Goal: Communication & Community: Share content

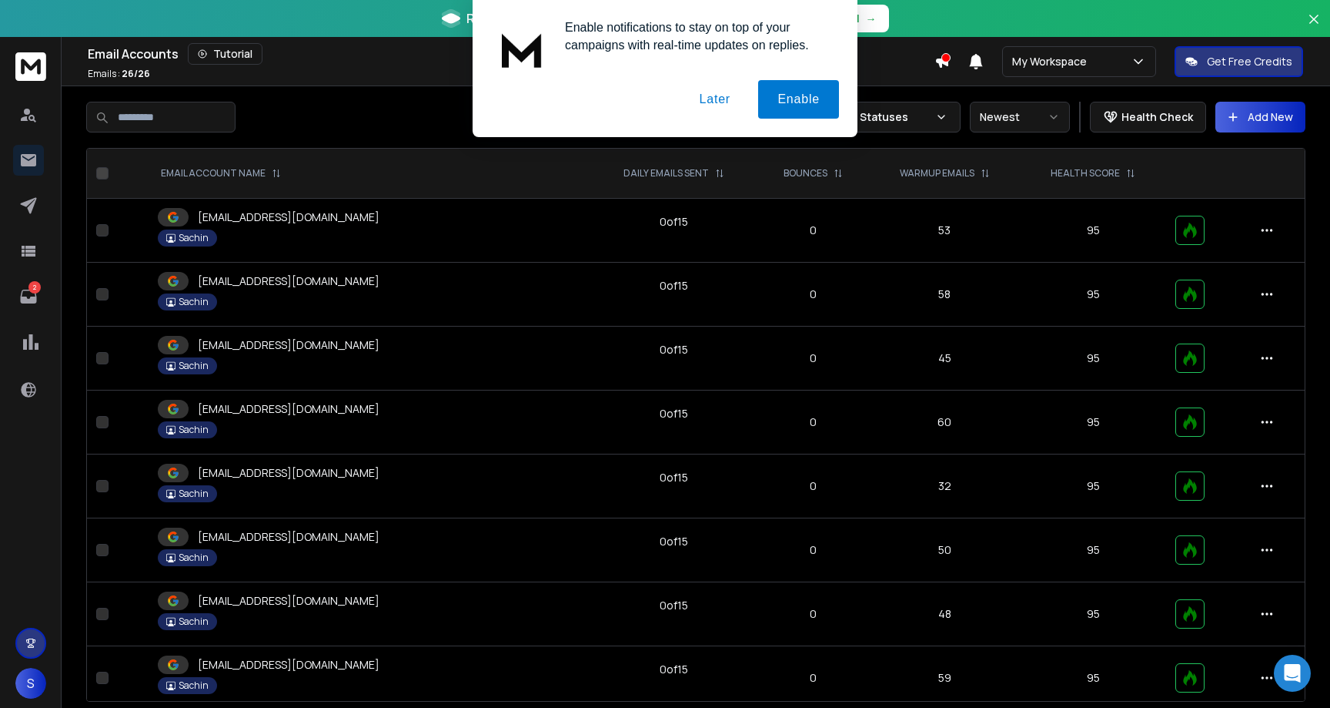
click at [718, 99] on button "Later" at bounding box center [714, 99] width 69 height 38
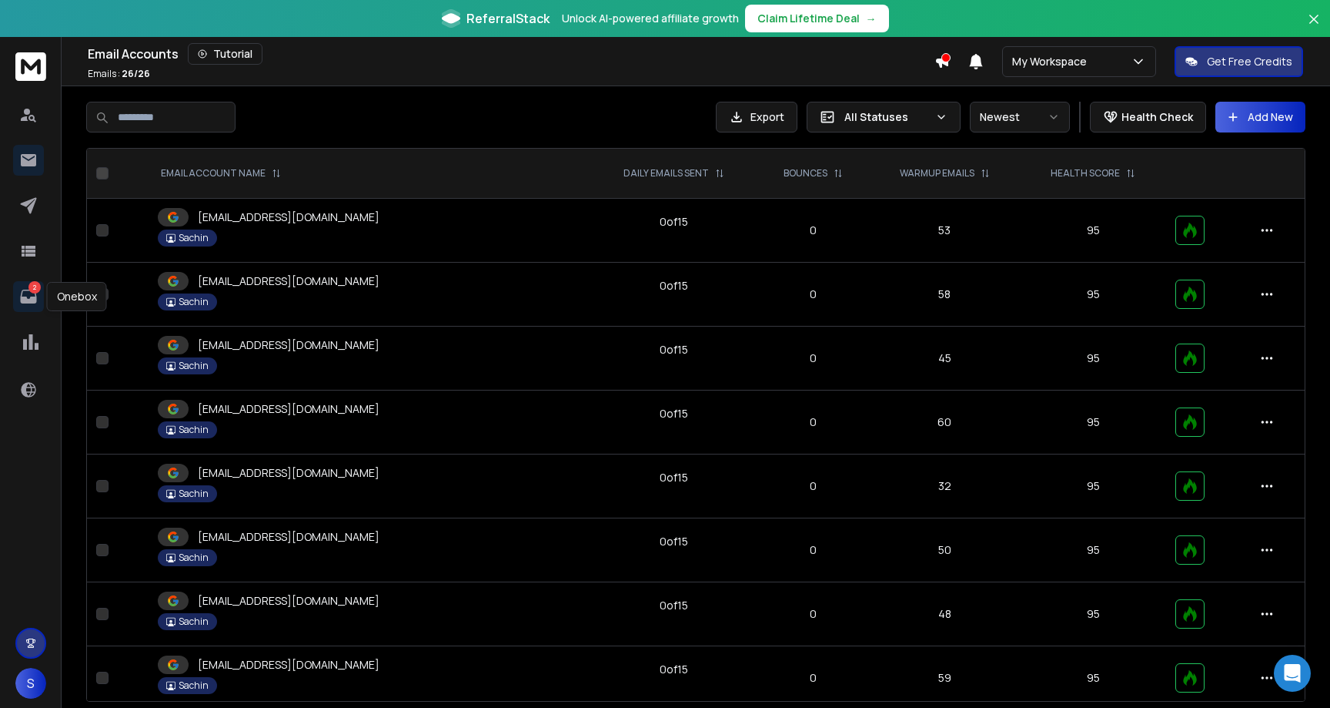
click at [25, 288] on icon at bounding box center [28, 296] width 18 height 18
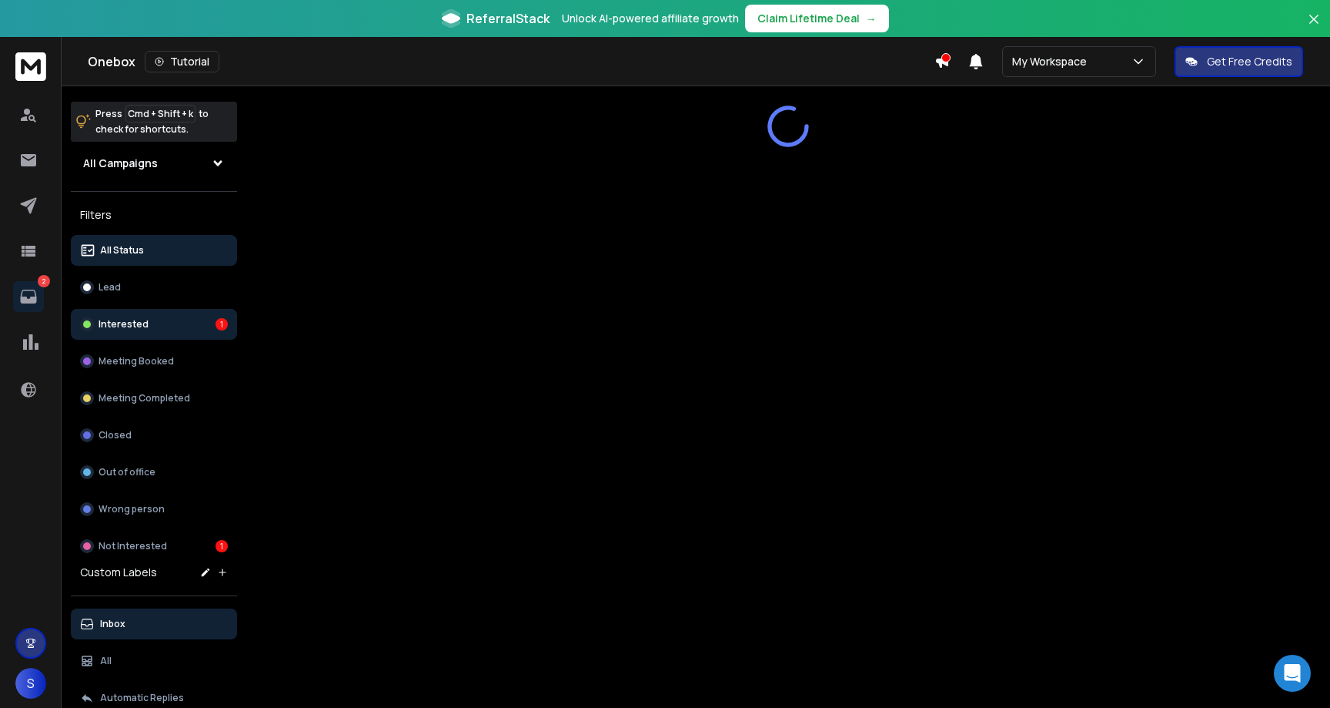
click at [159, 332] on button "Interested 1" at bounding box center [154, 324] width 166 height 31
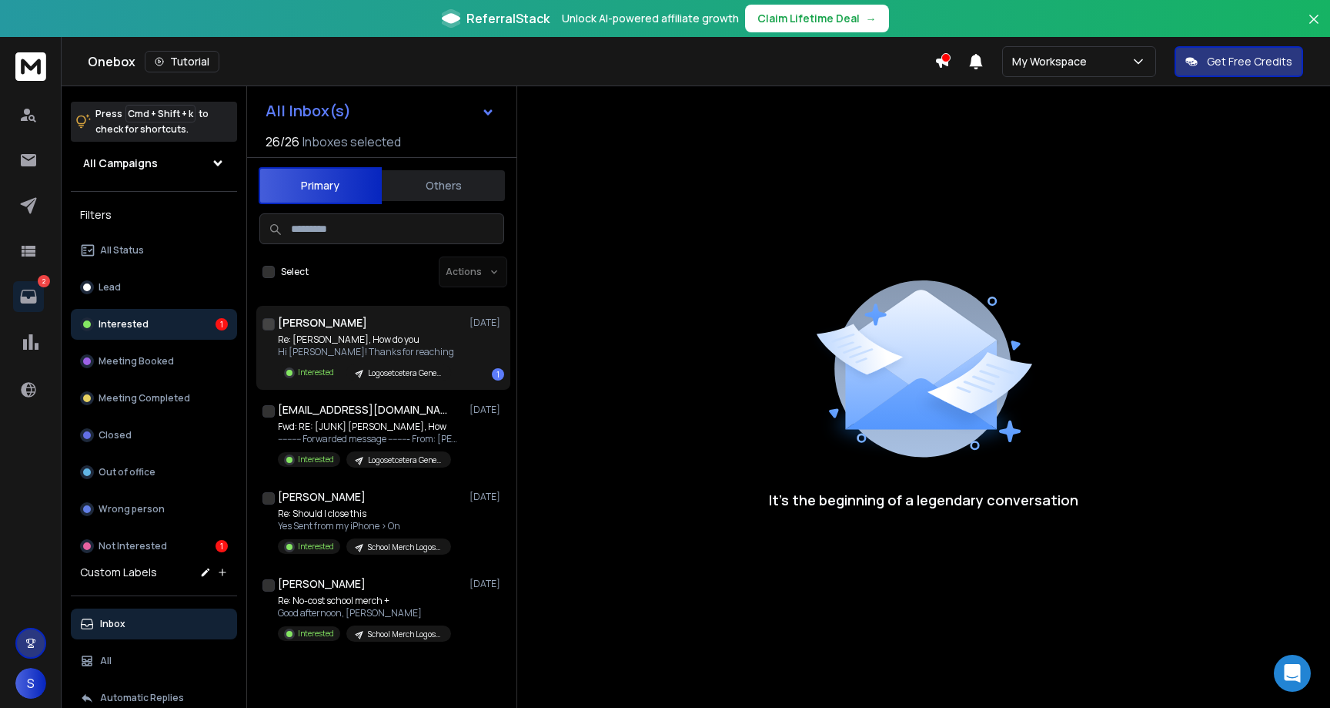
click at [357, 344] on p "Re: [PERSON_NAME], How do you" at bounding box center [366, 339] width 176 height 12
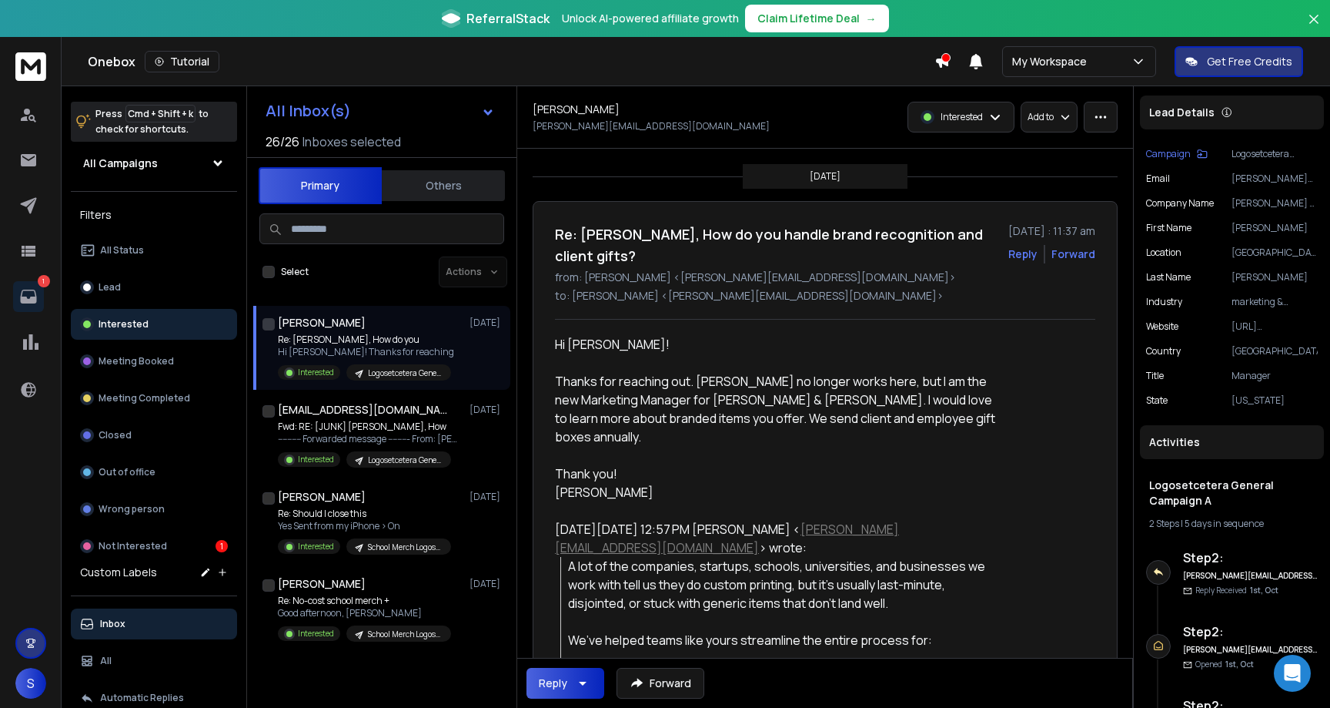
click at [1069, 247] on div "Forward" at bounding box center [1074, 253] width 44 height 15
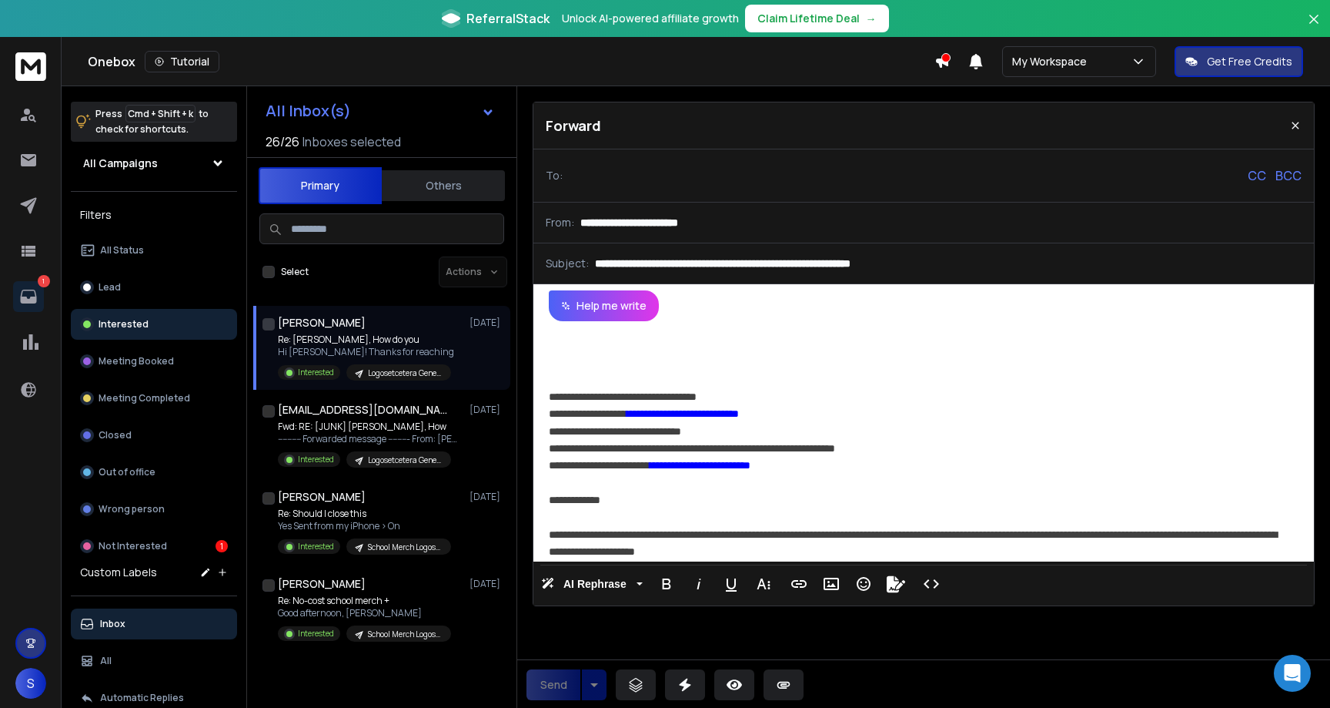
click at [643, 175] on input at bounding box center [623, 176] width 108 height 28
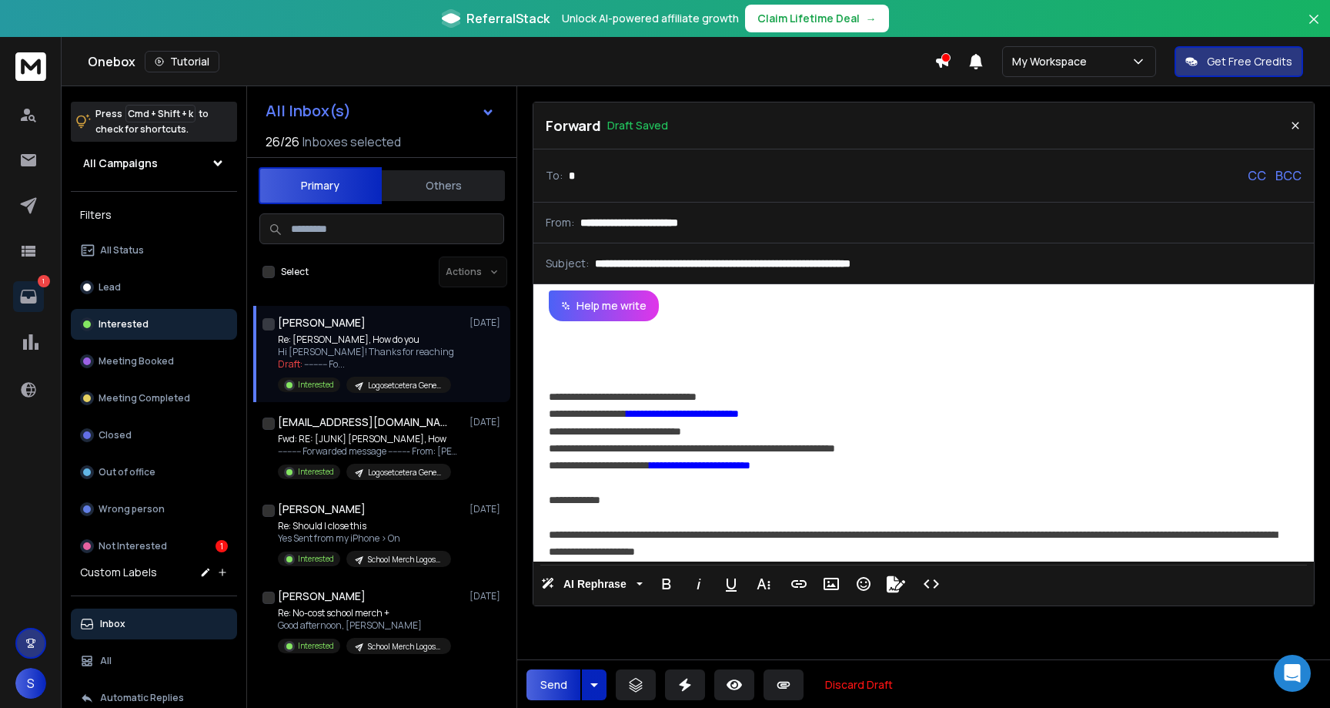
type input "**********"
click at [554, 677] on button "Send" at bounding box center [554, 684] width 54 height 31
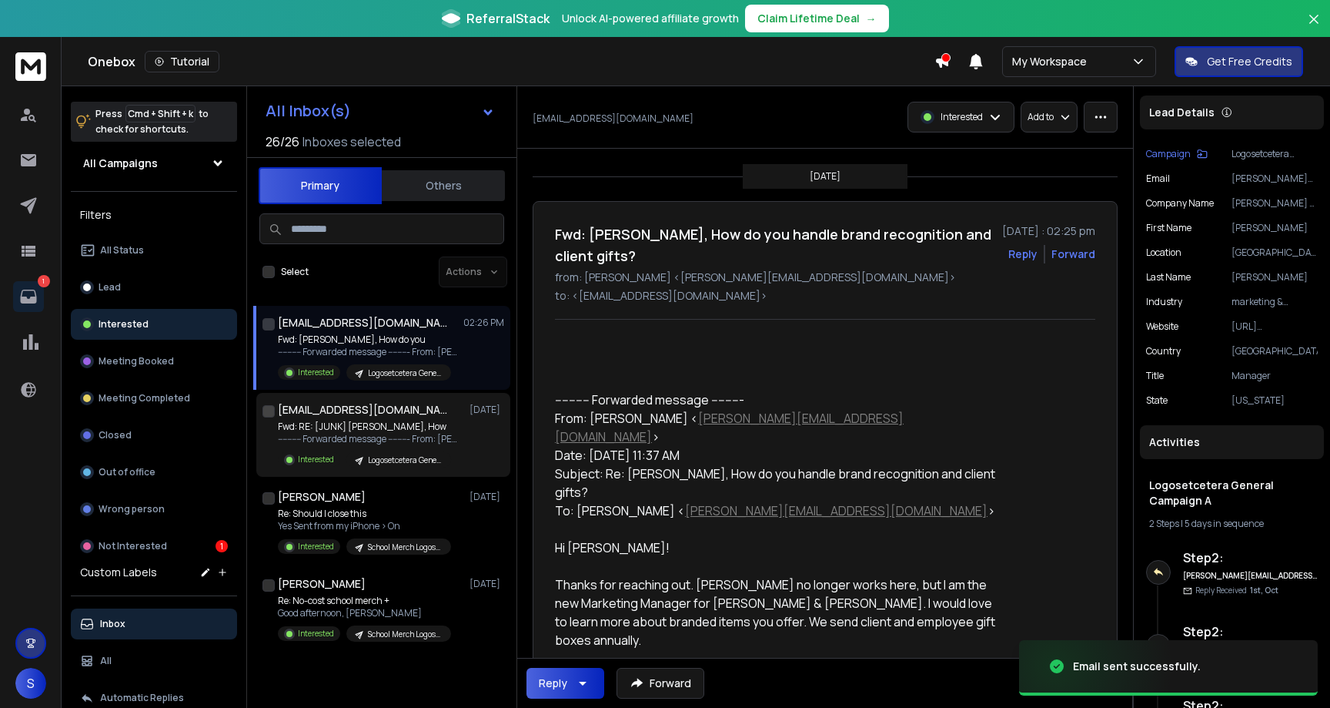
click at [353, 433] on p "---------- Forwarded message --------- From: [PERSON_NAME]" at bounding box center [370, 439] width 185 height 12
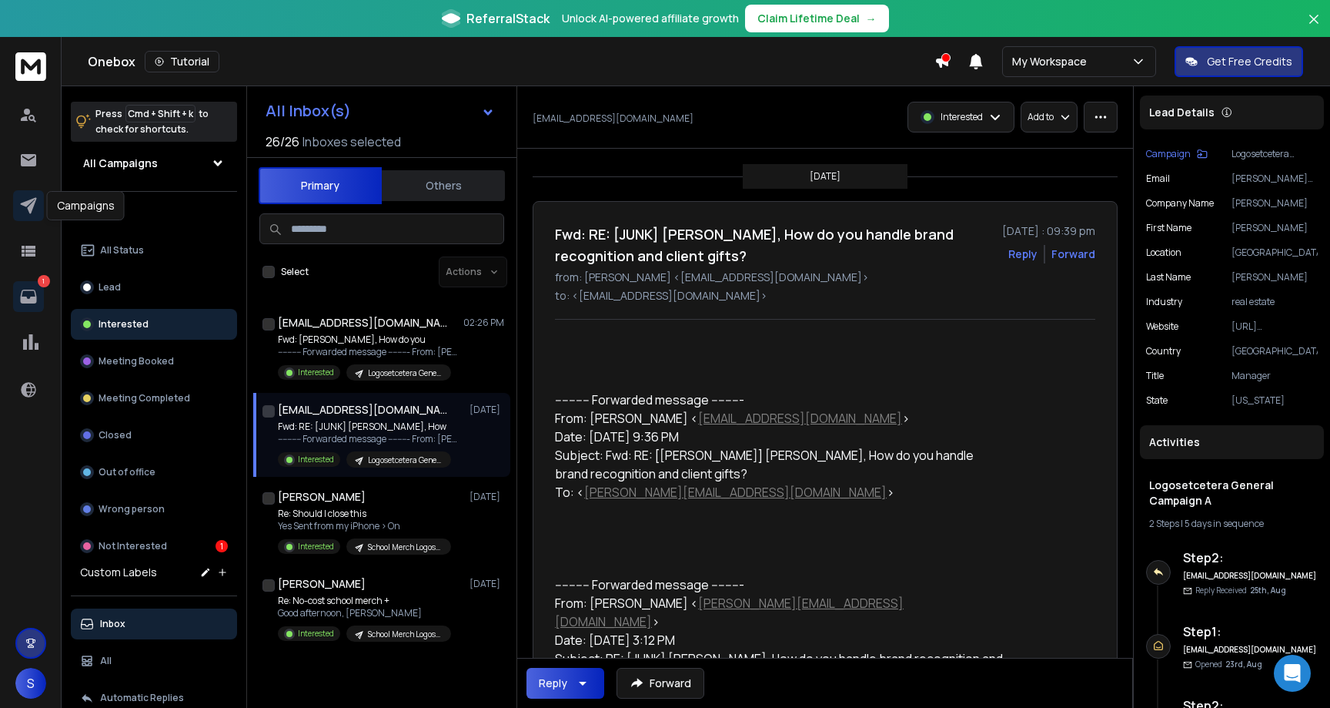
click at [35, 205] on icon at bounding box center [28, 205] width 18 height 18
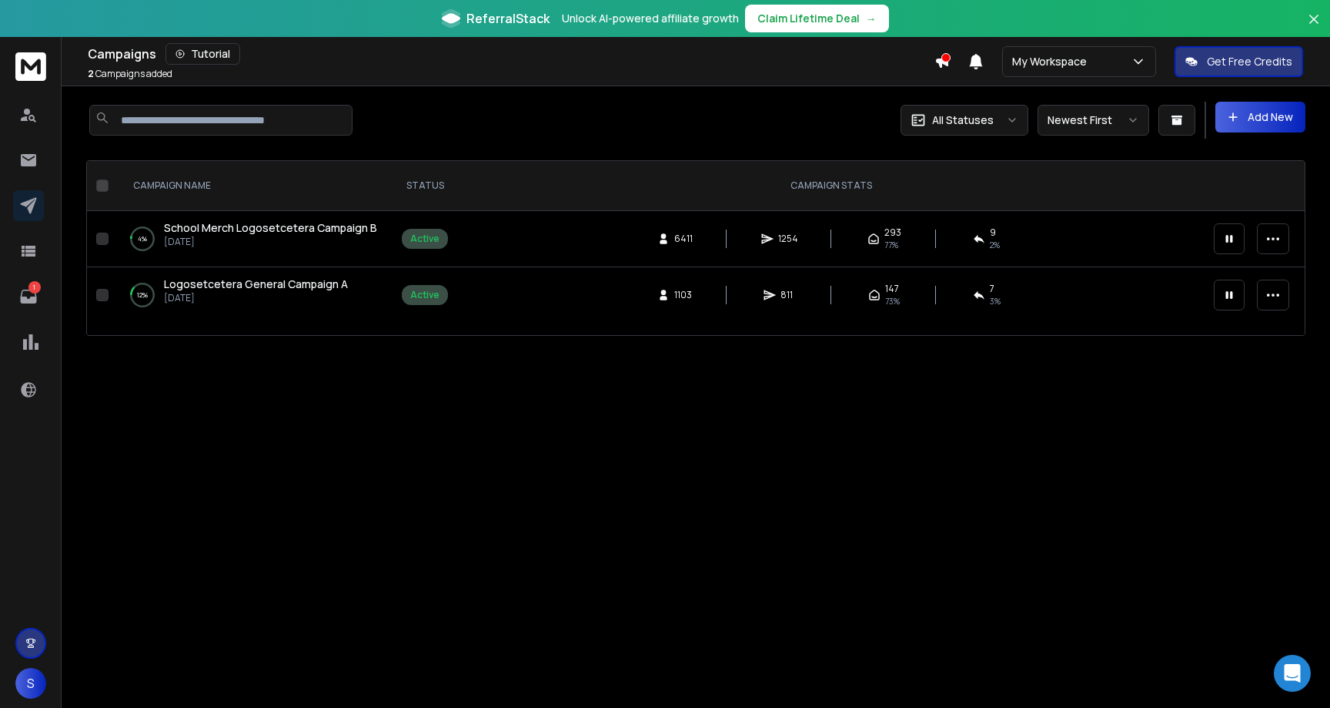
click at [1223, 238] on icon at bounding box center [1230, 239] width 14 height 14
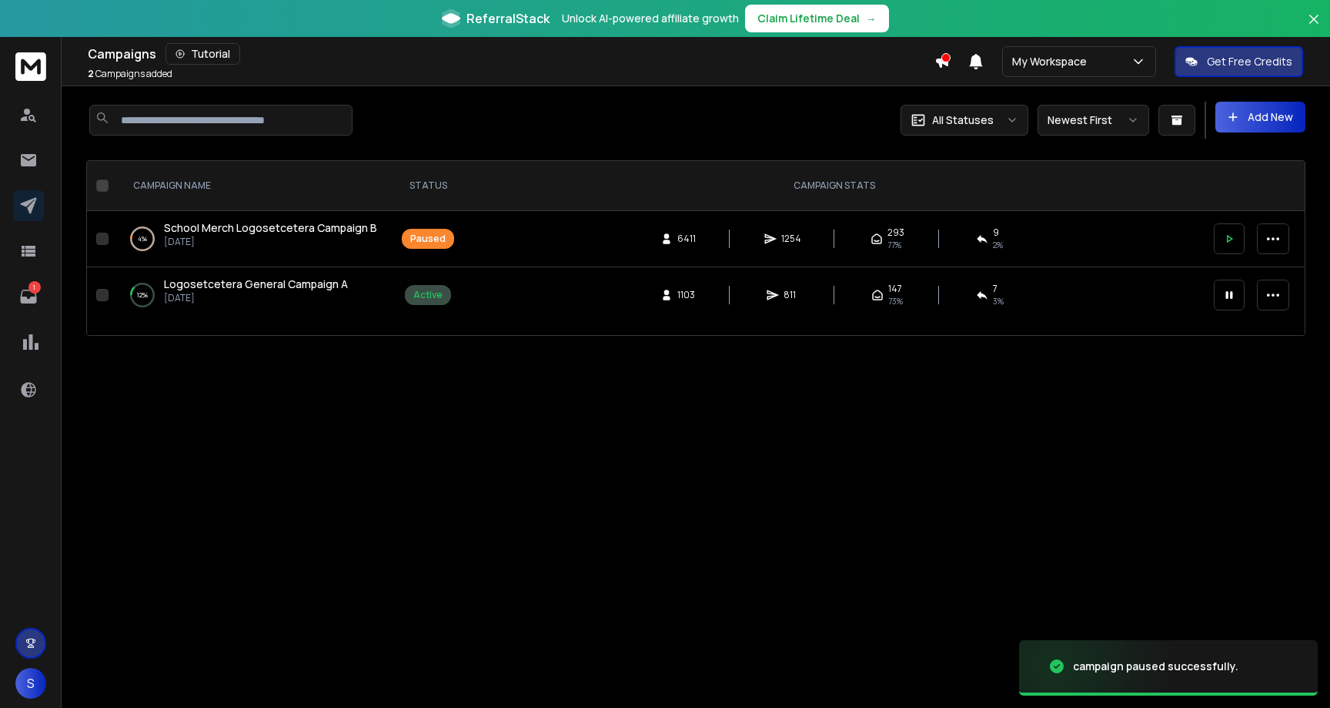
click at [1225, 289] on icon at bounding box center [1230, 295] width 14 height 14
click at [25, 121] on icon at bounding box center [28, 114] width 18 height 18
